Goal: Task Accomplishment & Management: Manage account settings

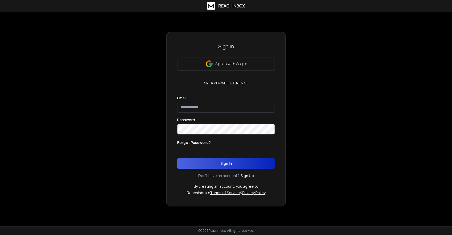
click at [245, 35] on button "Later" at bounding box center [243, 34] width 24 height 13
click at [238, 67] on button "Sign in with Google" at bounding box center [226, 63] width 98 height 13
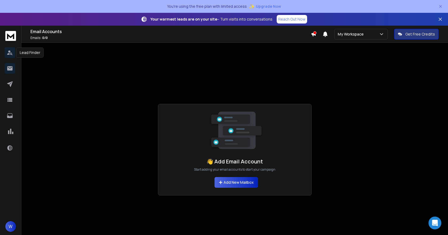
click at [11, 52] on icon at bounding box center [10, 52] width 6 height 6
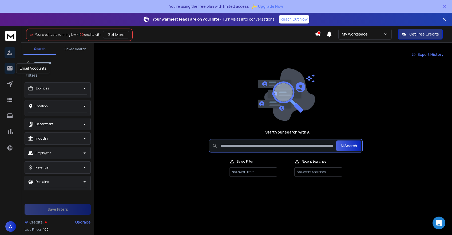
click at [10, 66] on icon at bounding box center [9, 68] width 5 height 4
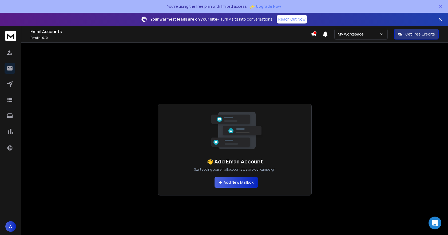
click at [439, 17] on icon at bounding box center [439, 19] width 5 height 5
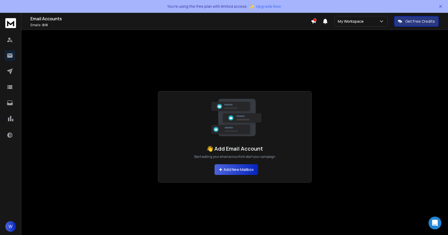
click at [440, 6] on icon "Close notification" at bounding box center [440, 6] width 4 height 4
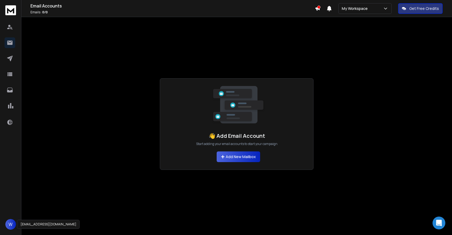
click at [7, 223] on span "W" at bounding box center [10, 224] width 11 height 11
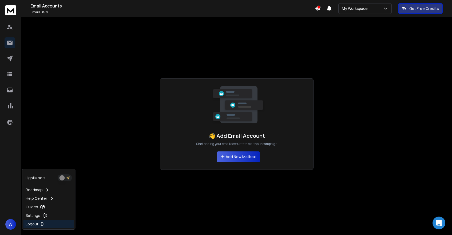
click at [45, 223] on icon at bounding box center [43, 223] width 5 height 5
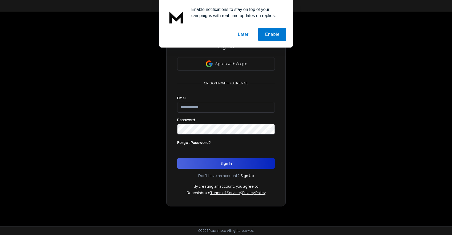
click at [247, 35] on button "Later" at bounding box center [243, 34] width 24 height 13
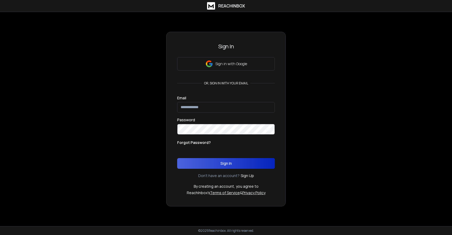
click at [223, 105] on input "email" at bounding box center [226, 107] width 98 height 11
click at [302, 128] on div "Welcome to ReachInbox 10x your leads, meetings and deals. Sign In Sign in with …" at bounding box center [226, 119] width 452 height 192
click at [219, 107] on input "email" at bounding box center [226, 107] width 98 height 11
type input "**********"
click at [236, 161] on button "Sign In" at bounding box center [226, 163] width 98 height 11
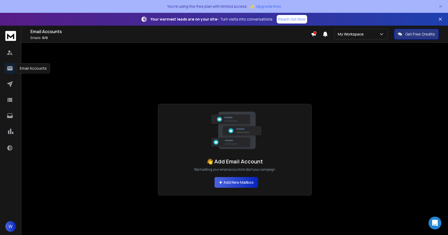
click at [10, 69] on icon at bounding box center [9, 68] width 5 height 4
click at [143, 65] on div "👋 Add Email Account Start adding your email accounts to start your campaign Add…" at bounding box center [234, 149] width 409 height 203
